Goal: Task Accomplishment & Management: Manage account settings

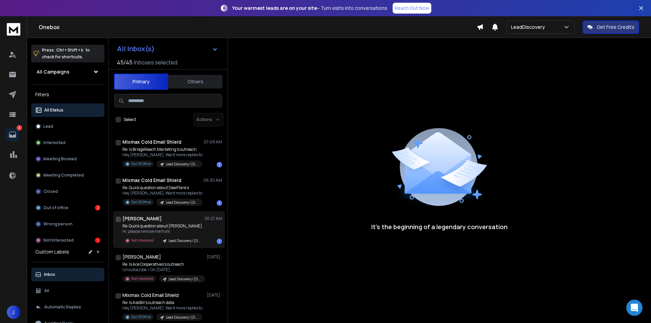
click at [196, 235] on div "Re: Quick question about [PERSON_NAME], please remove me from Not Interested Le…" at bounding box center [163, 233] width 83 height 21
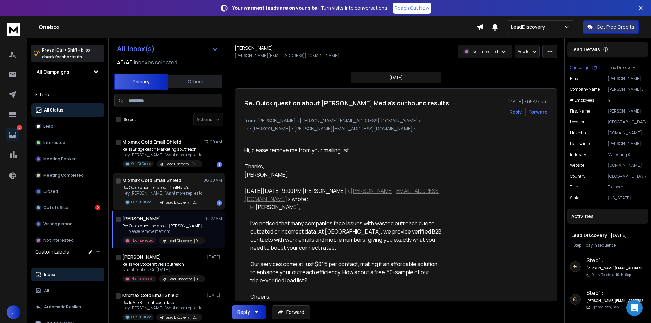
click at [209, 183] on div "Mixmax Cold Email Shield 06:30 AM" at bounding box center [172, 180] width 100 height 7
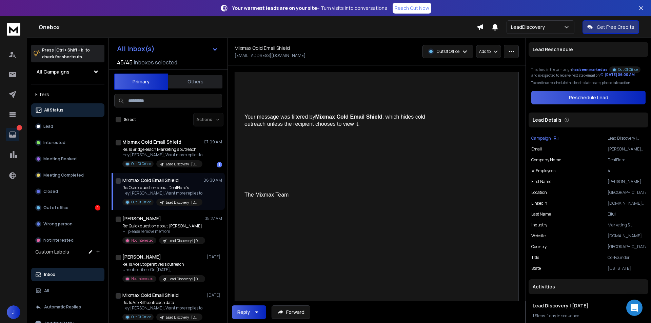
scroll to position [287, 0]
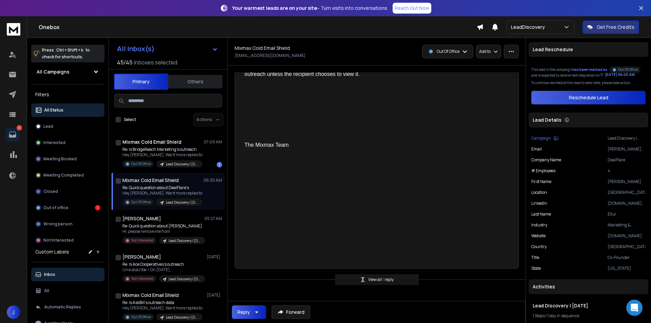
click at [380, 282] on div "View all 1 reply" at bounding box center [377, 279] width 84 height 11
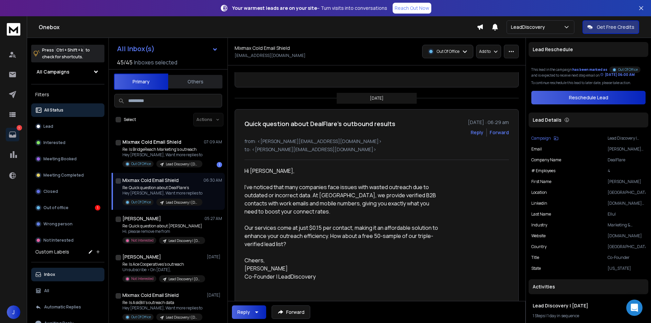
scroll to position [487, 0]
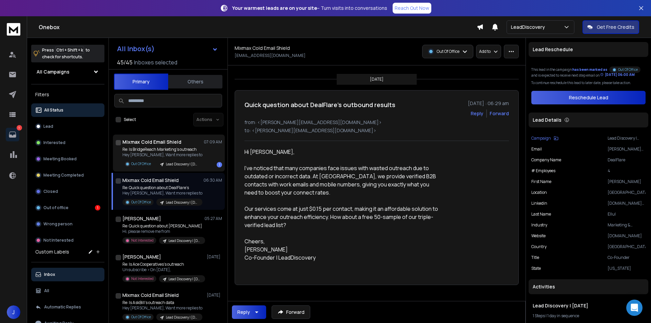
click at [185, 144] on div "Mixmax Cold Email Shield 07:09 AM" at bounding box center [172, 142] width 100 height 7
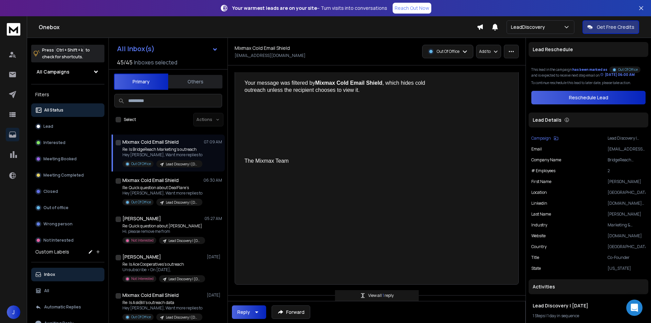
scroll to position [287, 0]
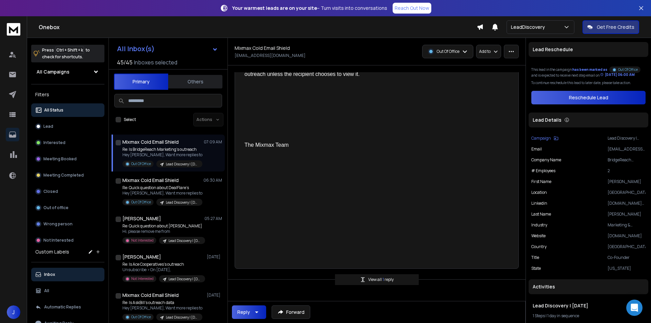
click at [378, 280] on p "View all 1 reply" at bounding box center [380, 279] width 25 height 5
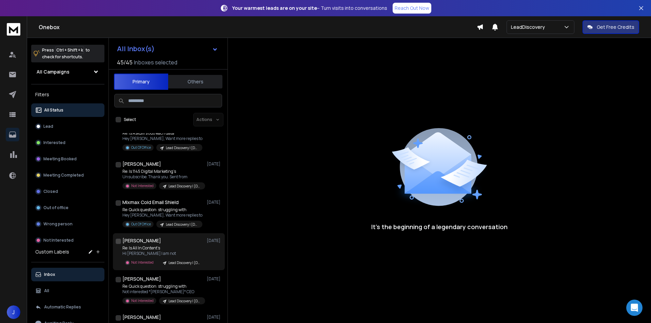
scroll to position [0, 0]
click at [164, 245] on div "[PERSON_NAME] [DATE] Re: Is All In Content’s Hi [PERSON_NAME] I am not Not Inte…" at bounding box center [172, 251] width 100 height 29
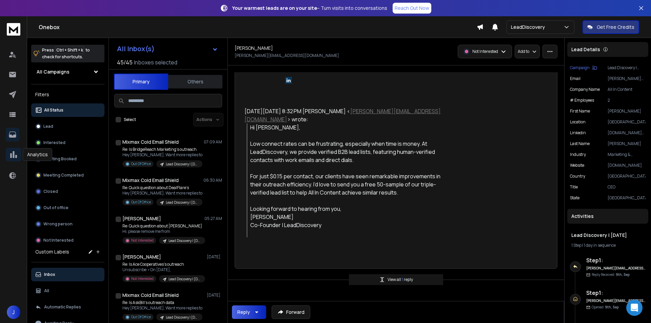
click at [12, 155] on icon at bounding box center [13, 154] width 7 height 7
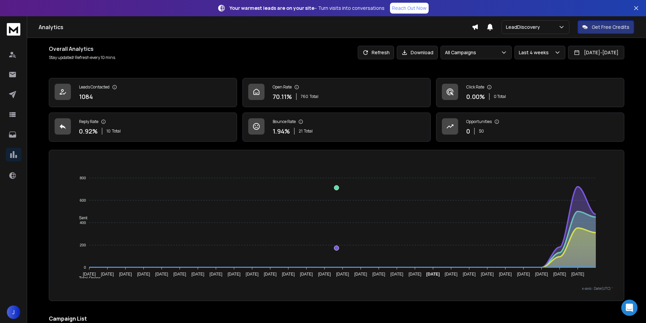
click at [226, 40] on div "Overall Analytics Stay updated! Refresh every 10 mins. Refresh Download All Cam…" at bounding box center [336, 218] width 618 height 361
